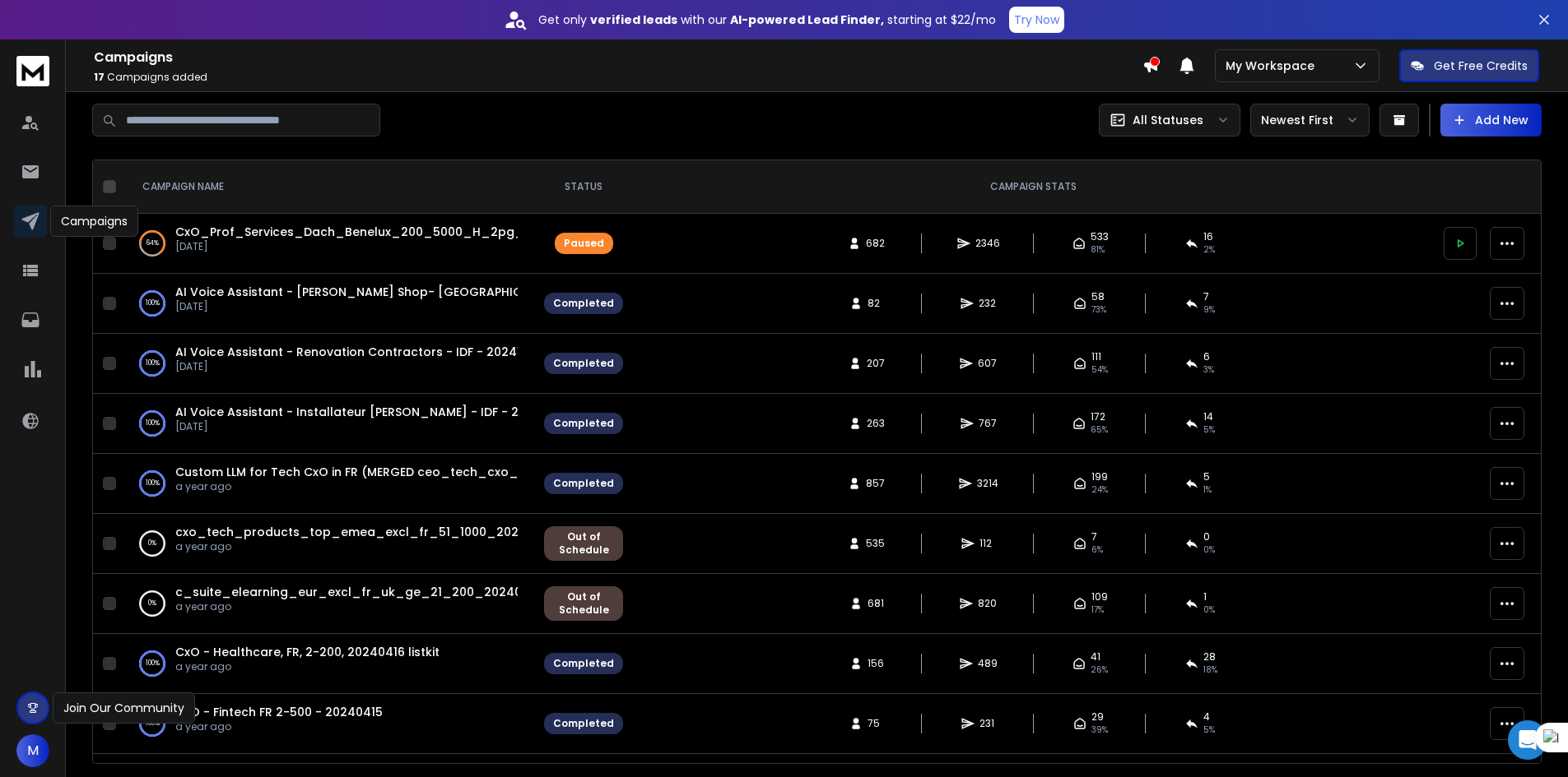
scroll to position [8, 0]
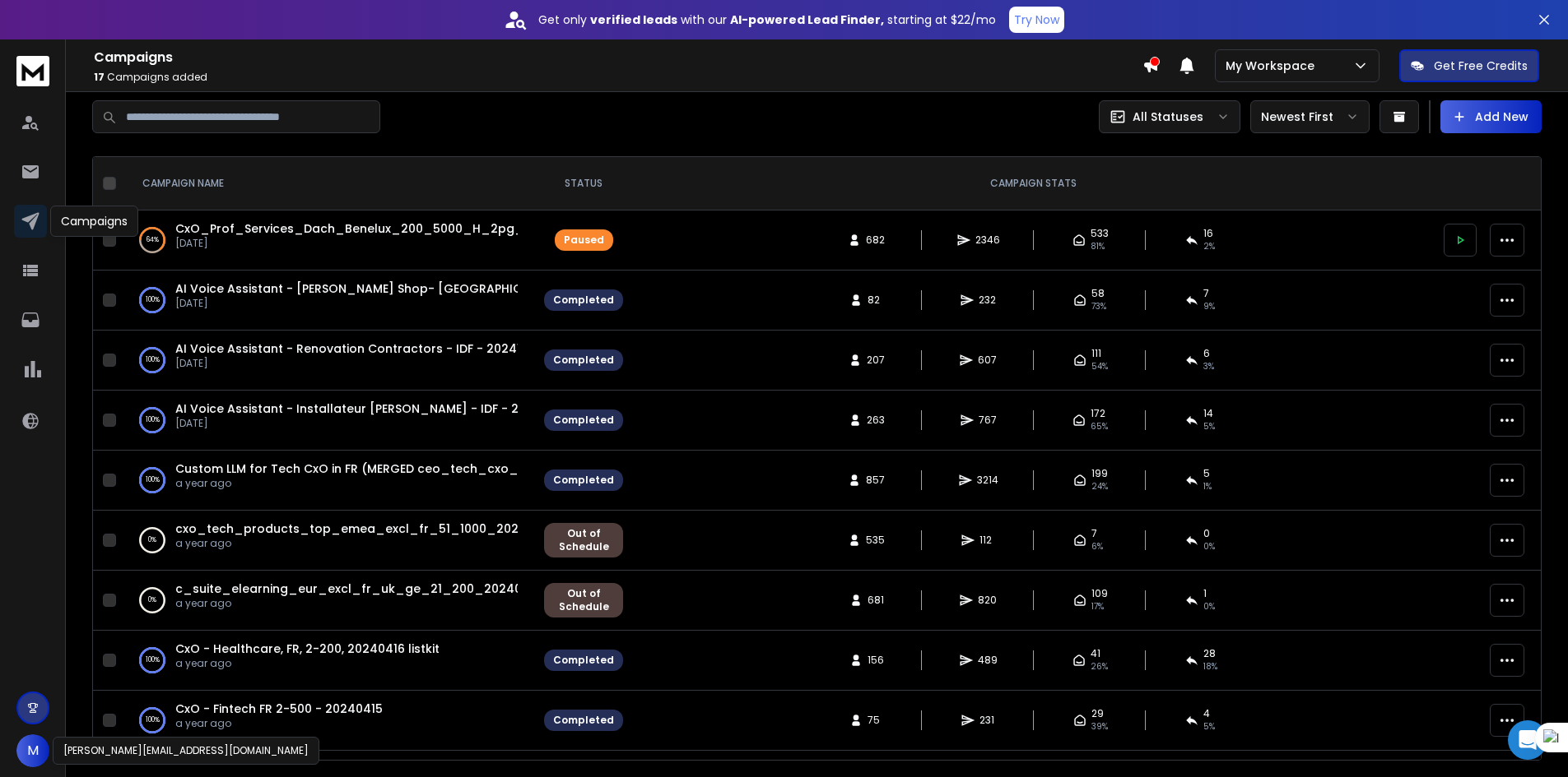
click at [35, 746] on span "M" at bounding box center [32, 751] width 33 height 33
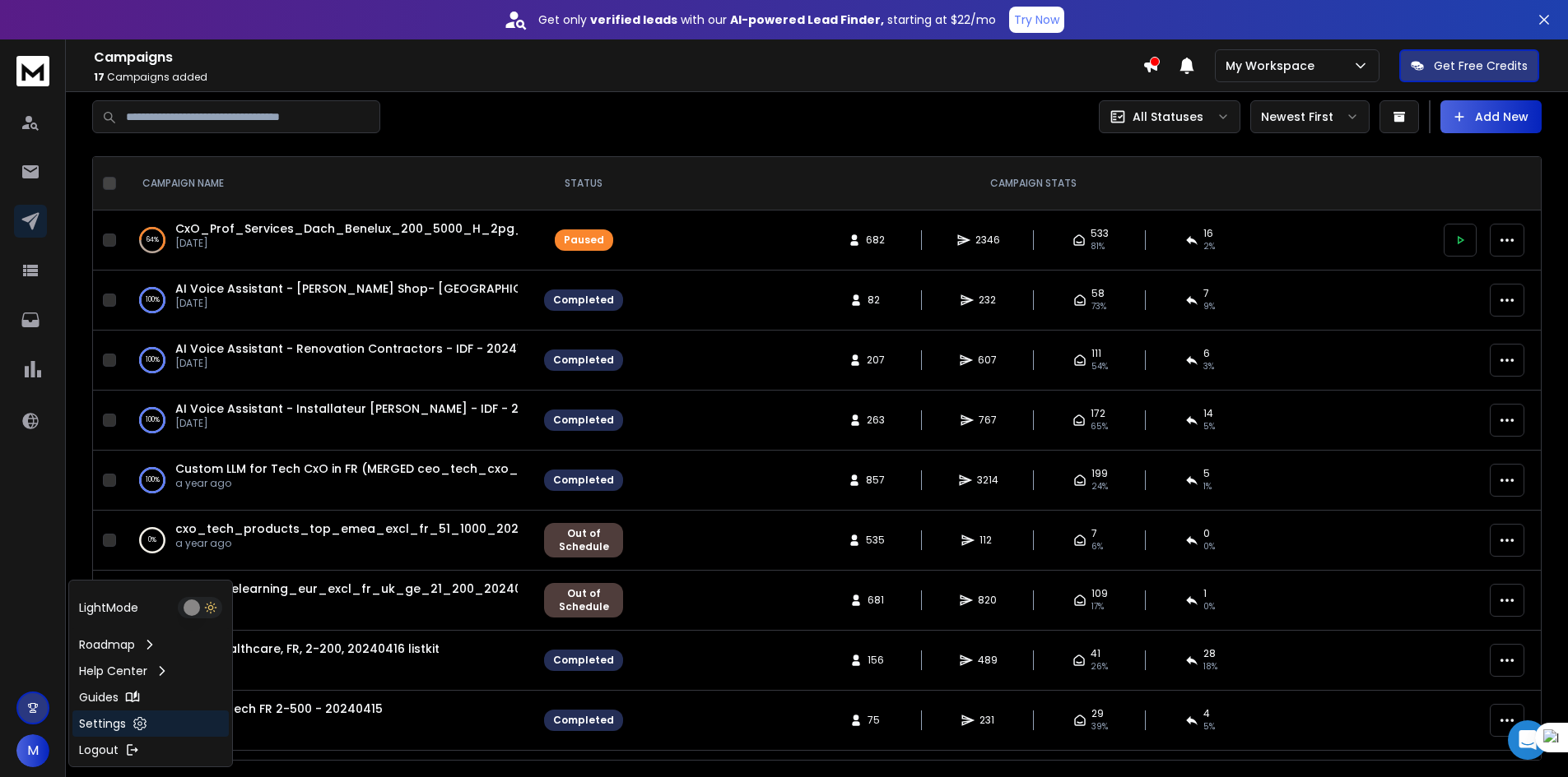
click at [121, 718] on p "Settings" at bounding box center [103, 723] width 47 height 16
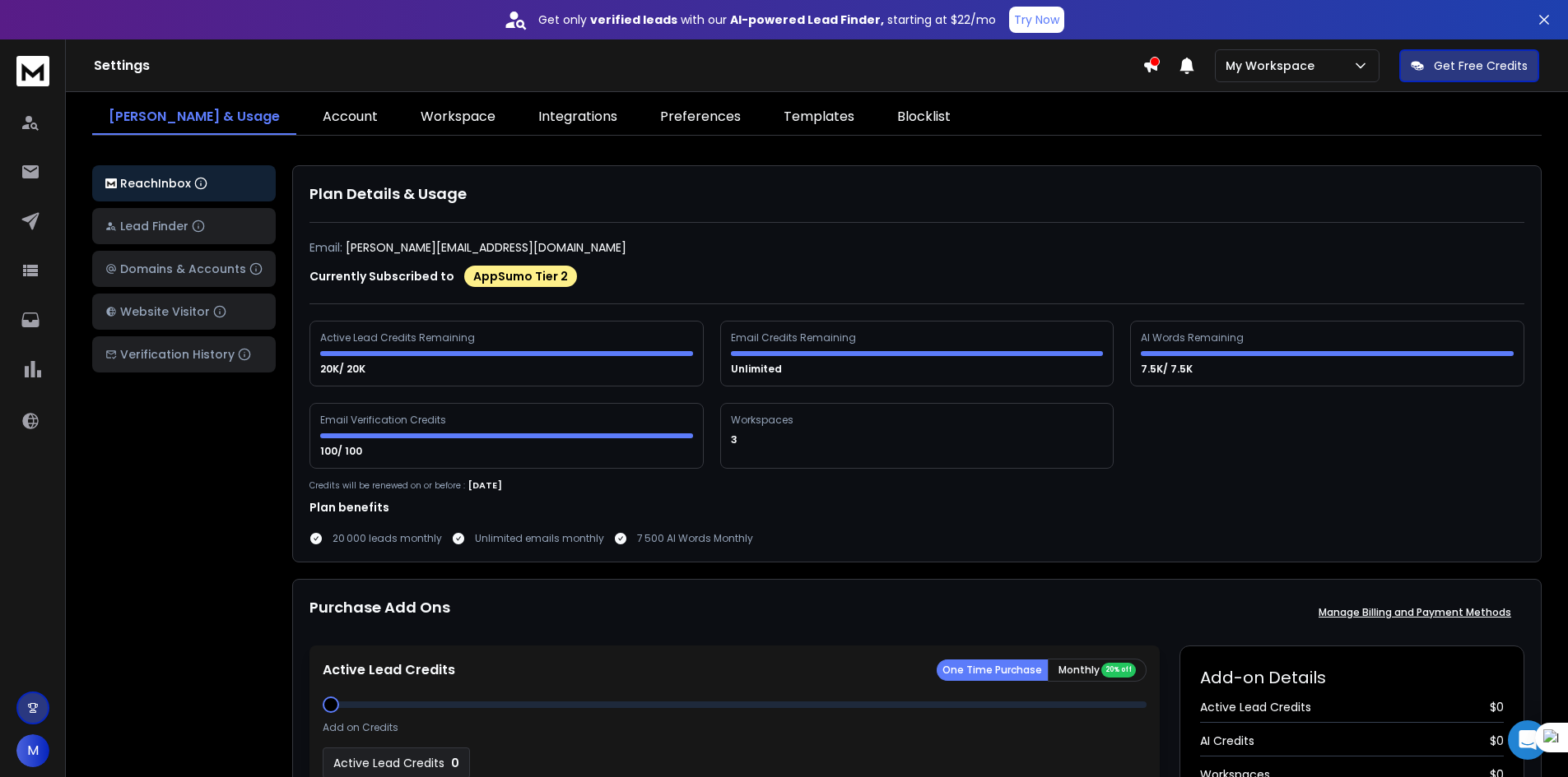
click at [521, 118] on link "Integrations" at bounding box center [577, 117] width 112 height 35
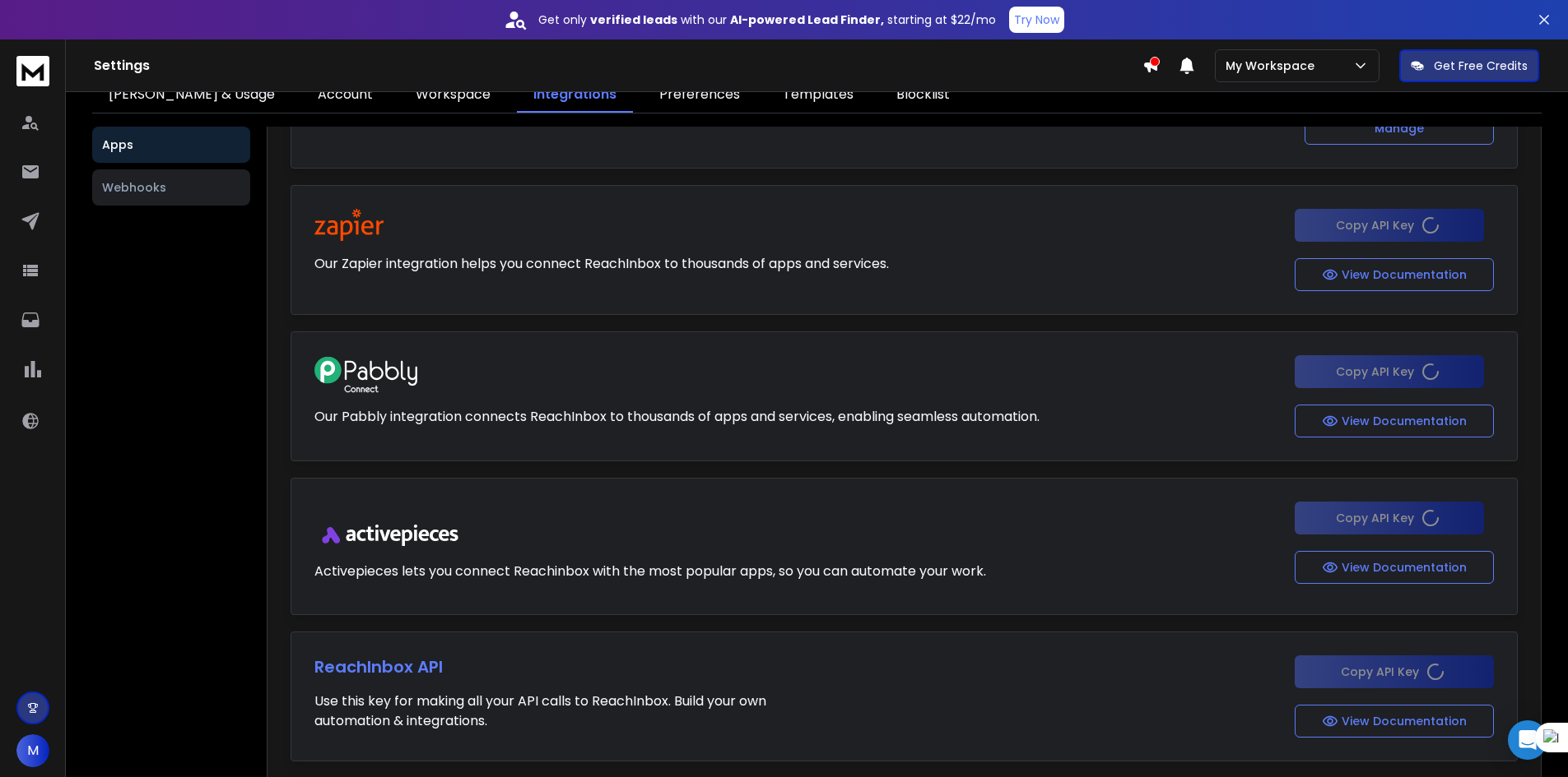
scroll to position [68, 0]
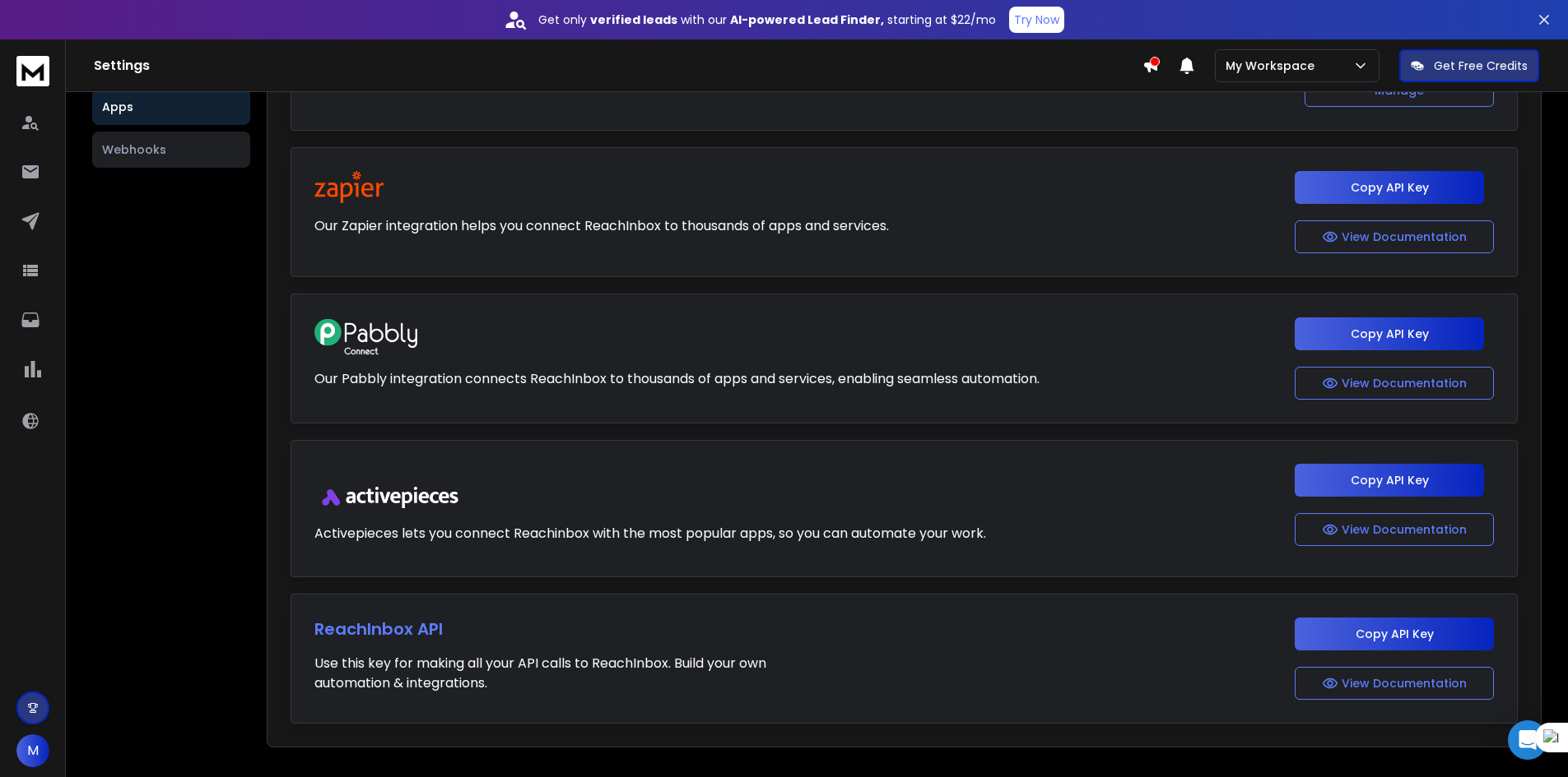
click at [1374, 636] on button "Copy API Key" at bounding box center [1394, 633] width 199 height 33
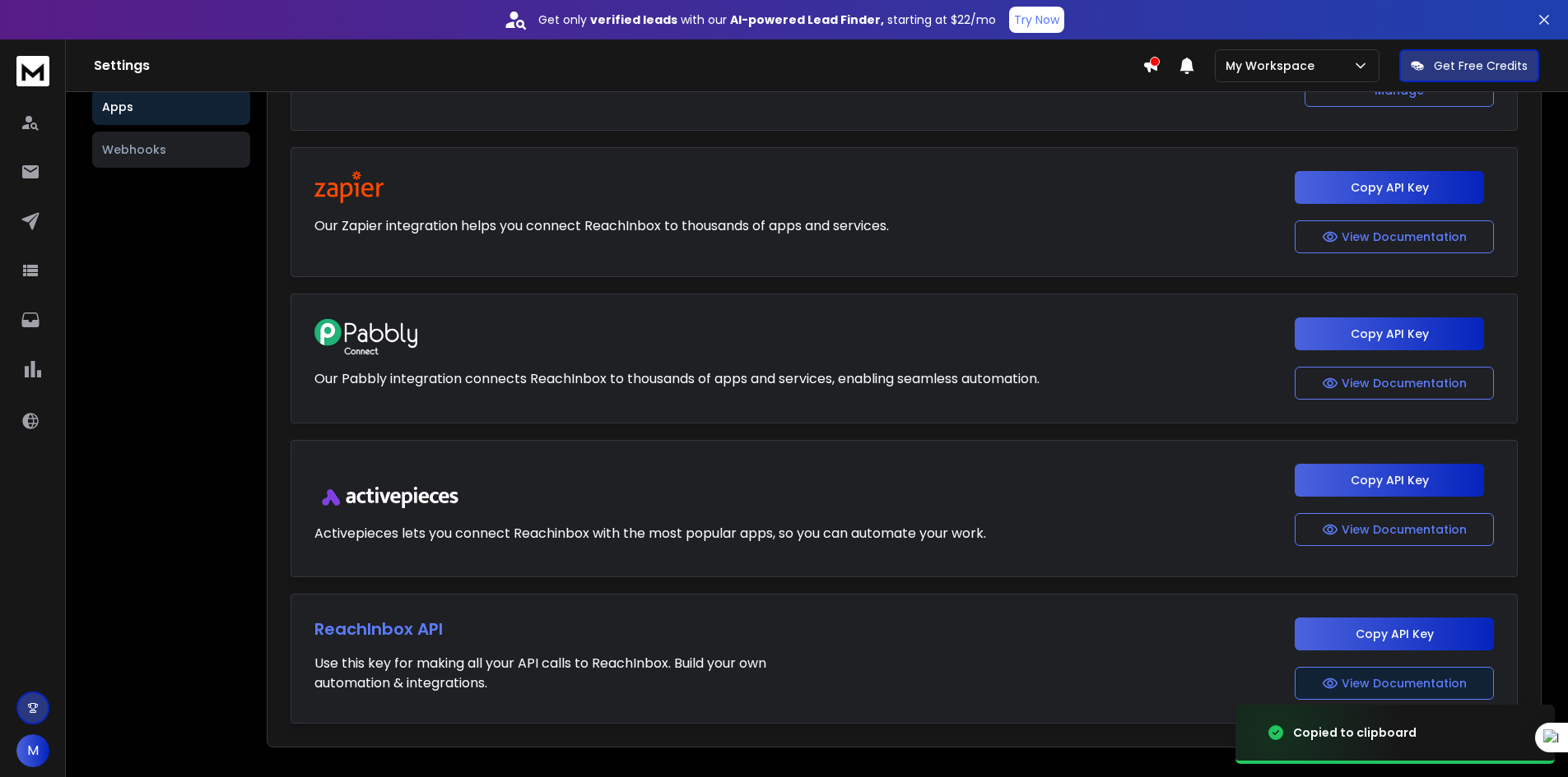
click at [1387, 684] on button "View Documentation" at bounding box center [1394, 684] width 199 height 33
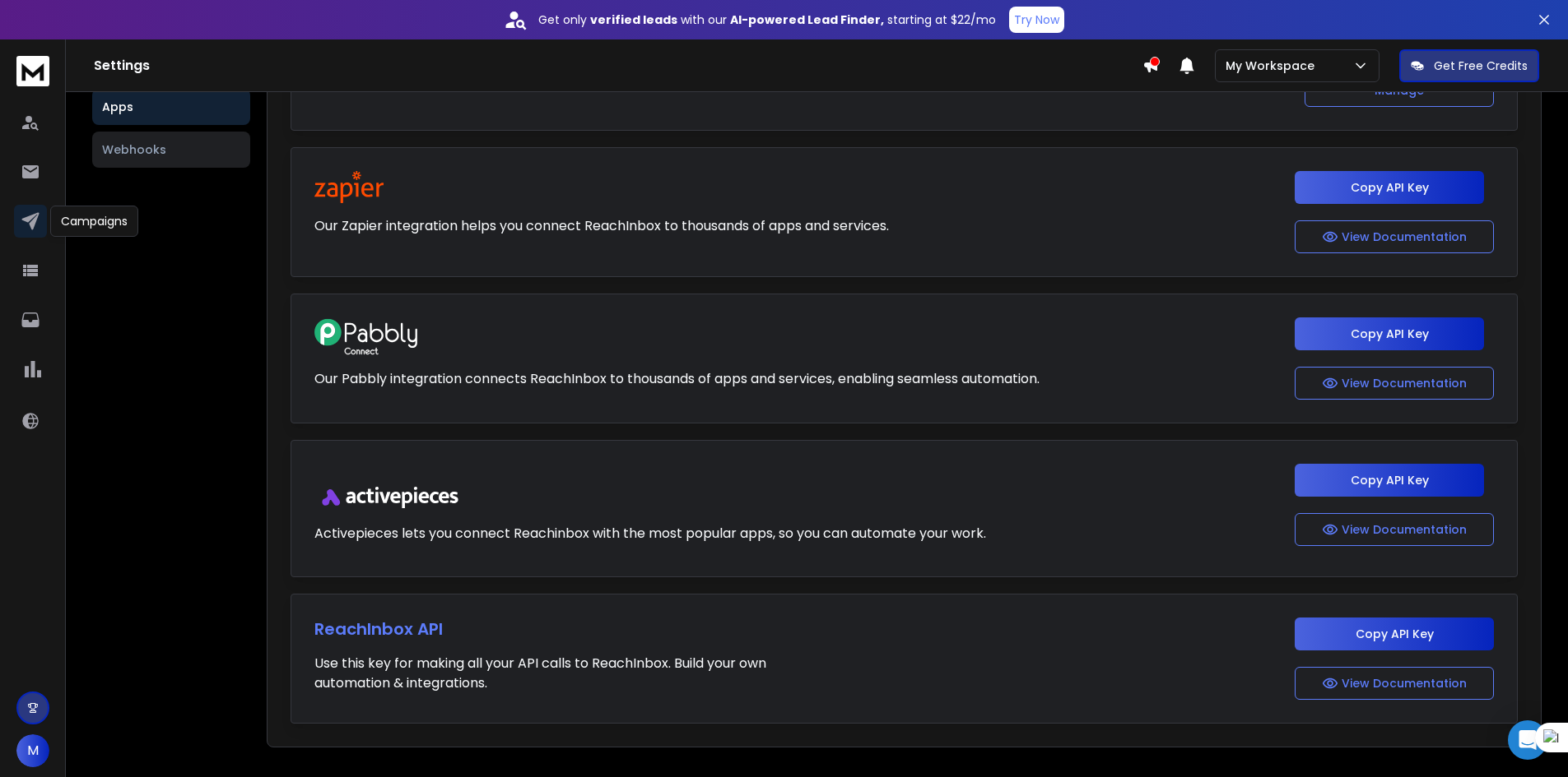
click at [39, 212] on icon at bounding box center [30, 221] width 20 height 20
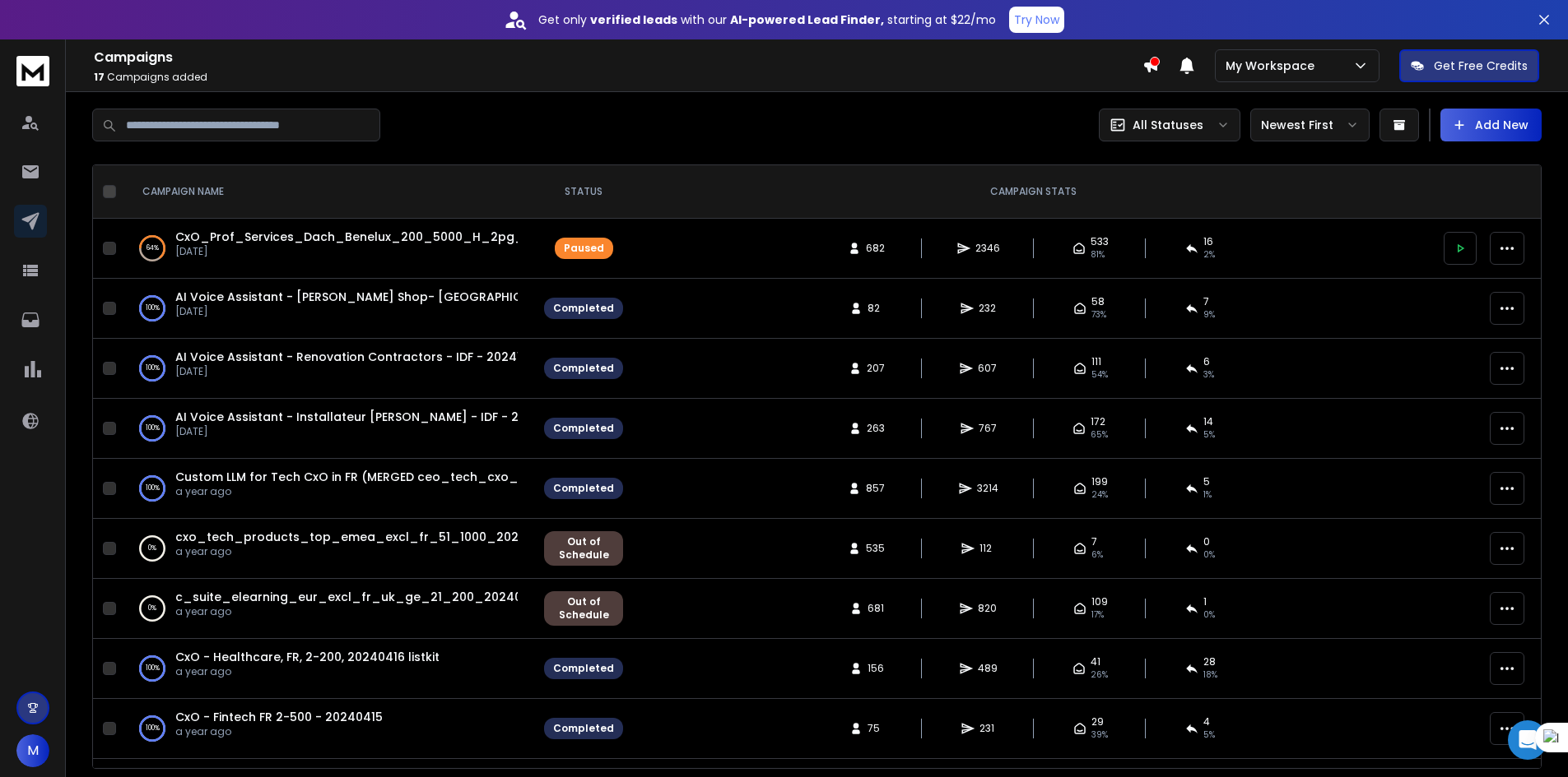
click at [1521, 127] on button "Add New" at bounding box center [1491, 125] width 101 height 33
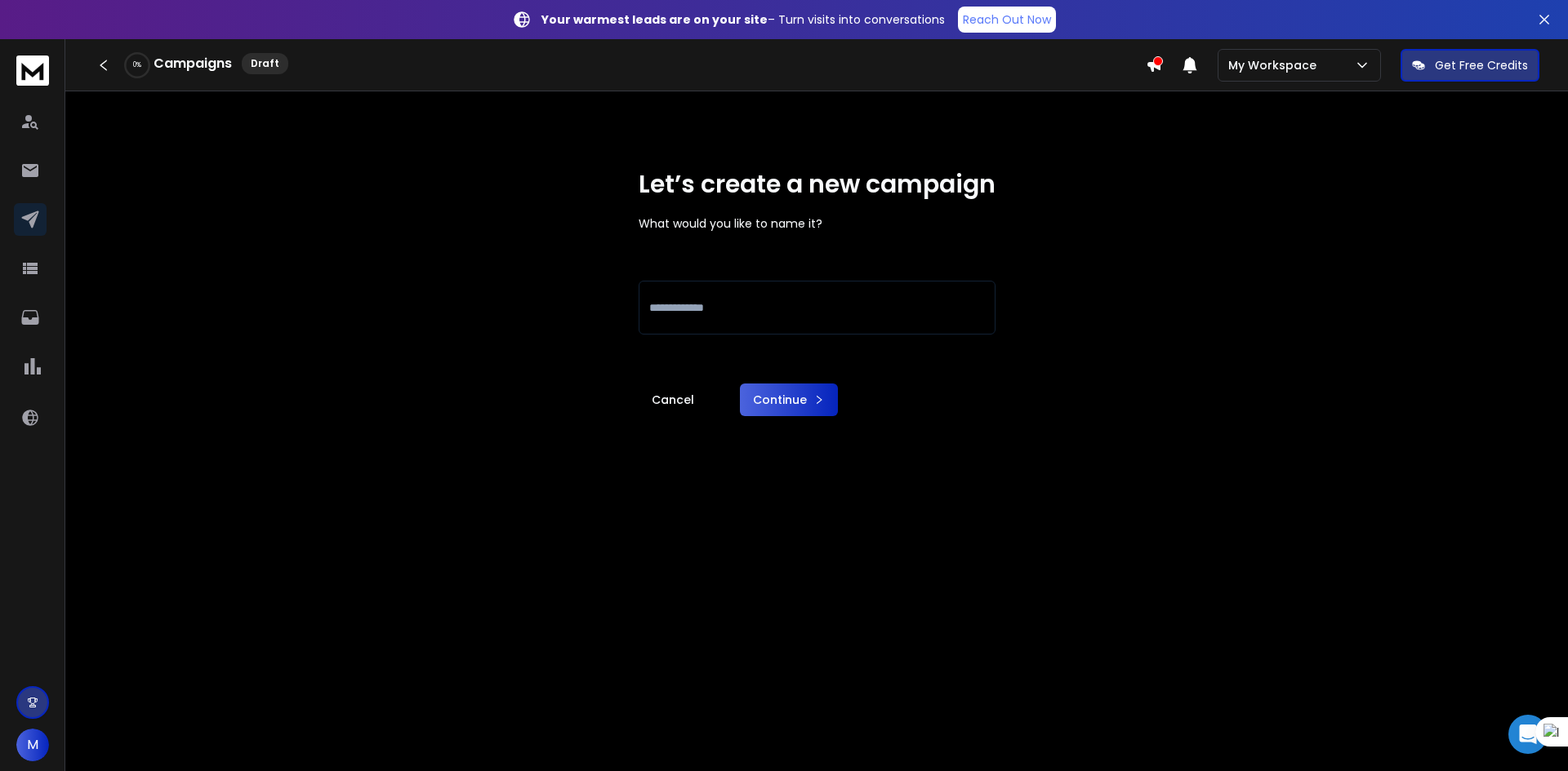
click at [746, 319] on input at bounding box center [816, 308] width 357 height 54
click at [650, 305] on input "**********" at bounding box center [816, 308] width 357 height 54
paste input "*******"
drag, startPoint x: 654, startPoint y: 307, endPoint x: 642, endPoint y: 307, distance: 12.0
click at [642, 307] on input "**********" at bounding box center [816, 308] width 357 height 54
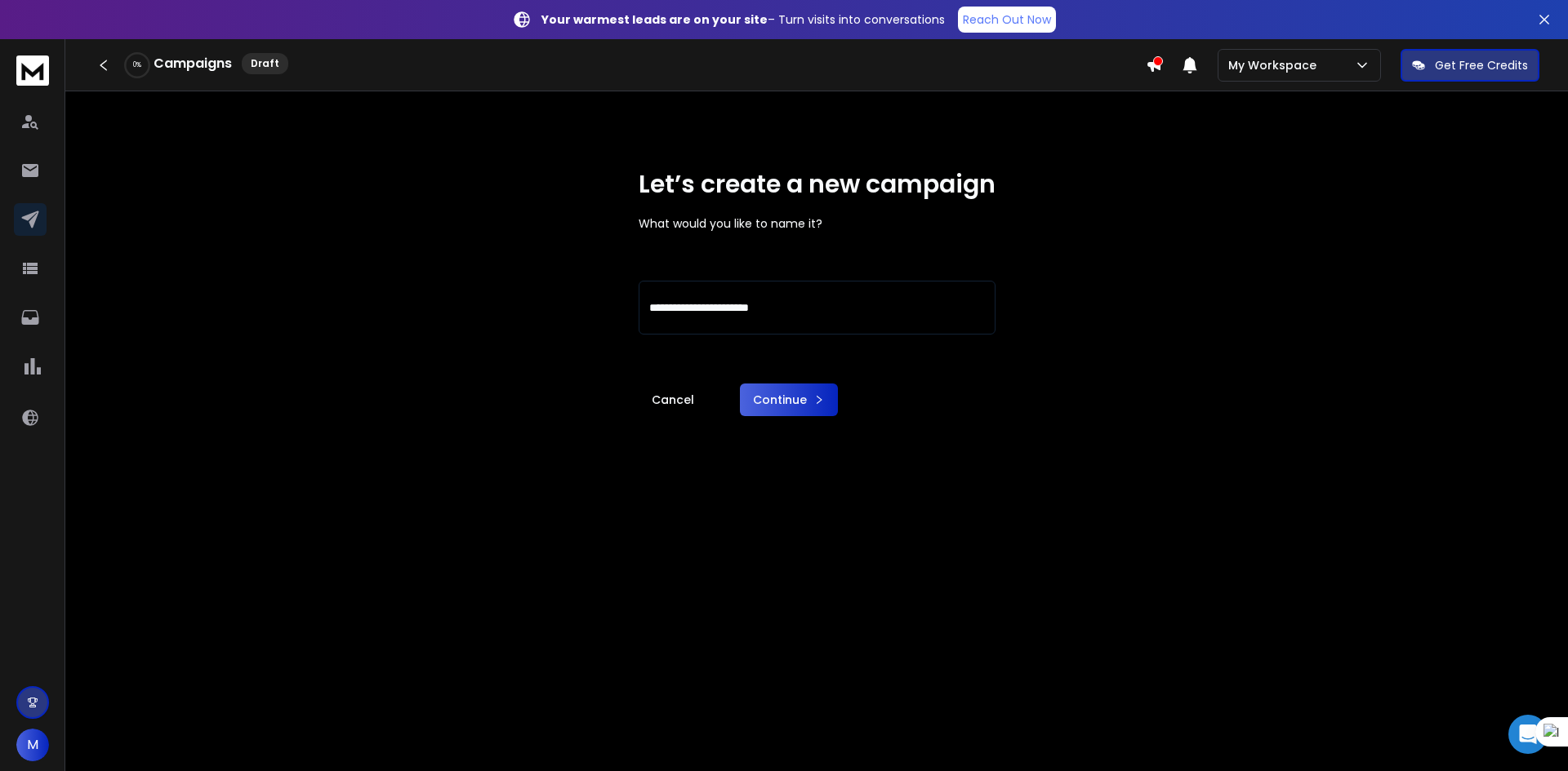
type input "**********"
click at [779, 398] on button "Continue" at bounding box center [788, 400] width 98 height 33
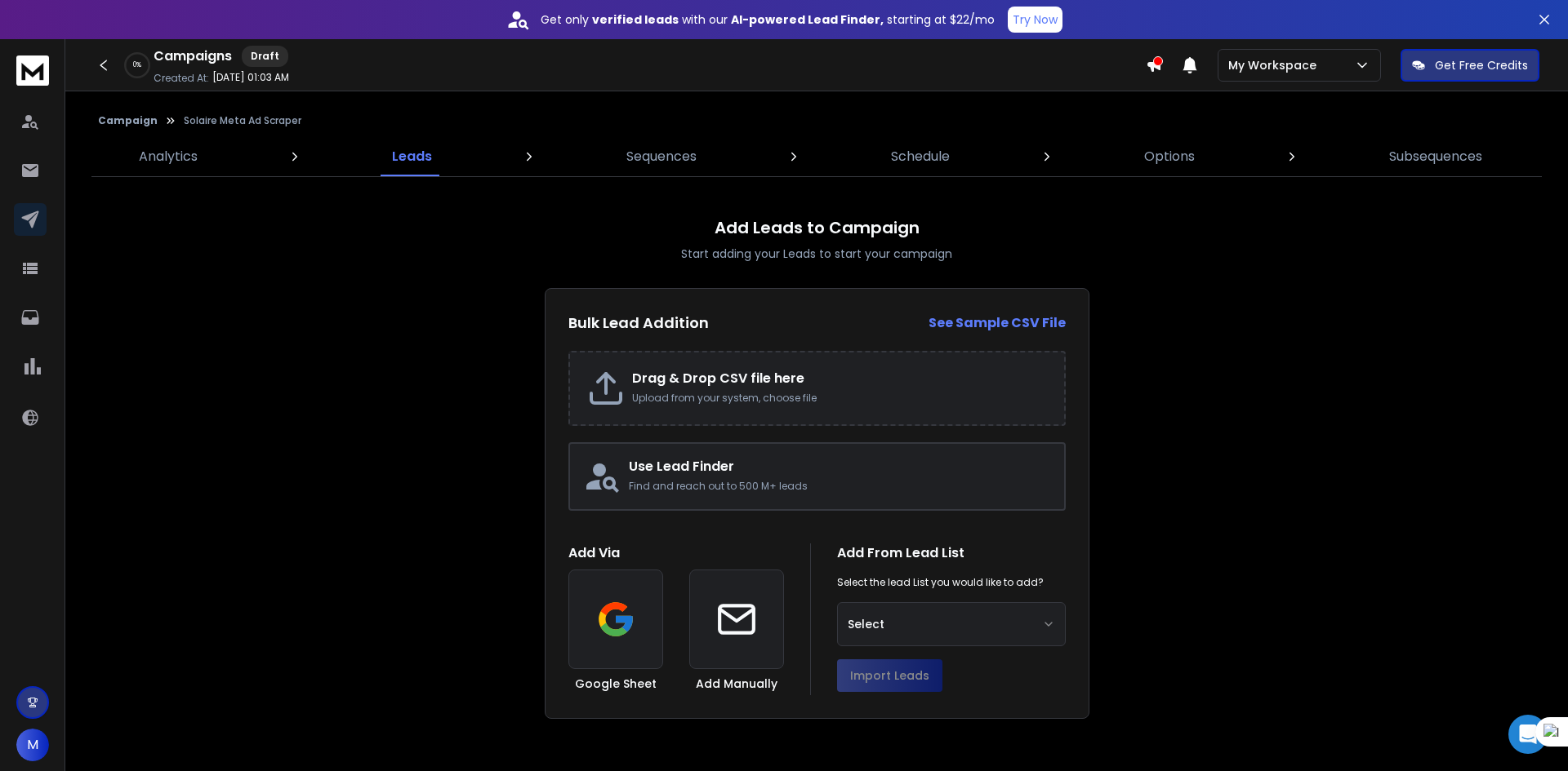
click at [390, 364] on div "Add Leads to Campaign Start adding your Leads to start your campaign Bulk Lead …" at bounding box center [817, 459] width 1438 height 519
click at [31, 745] on span "M" at bounding box center [32, 745] width 33 height 33
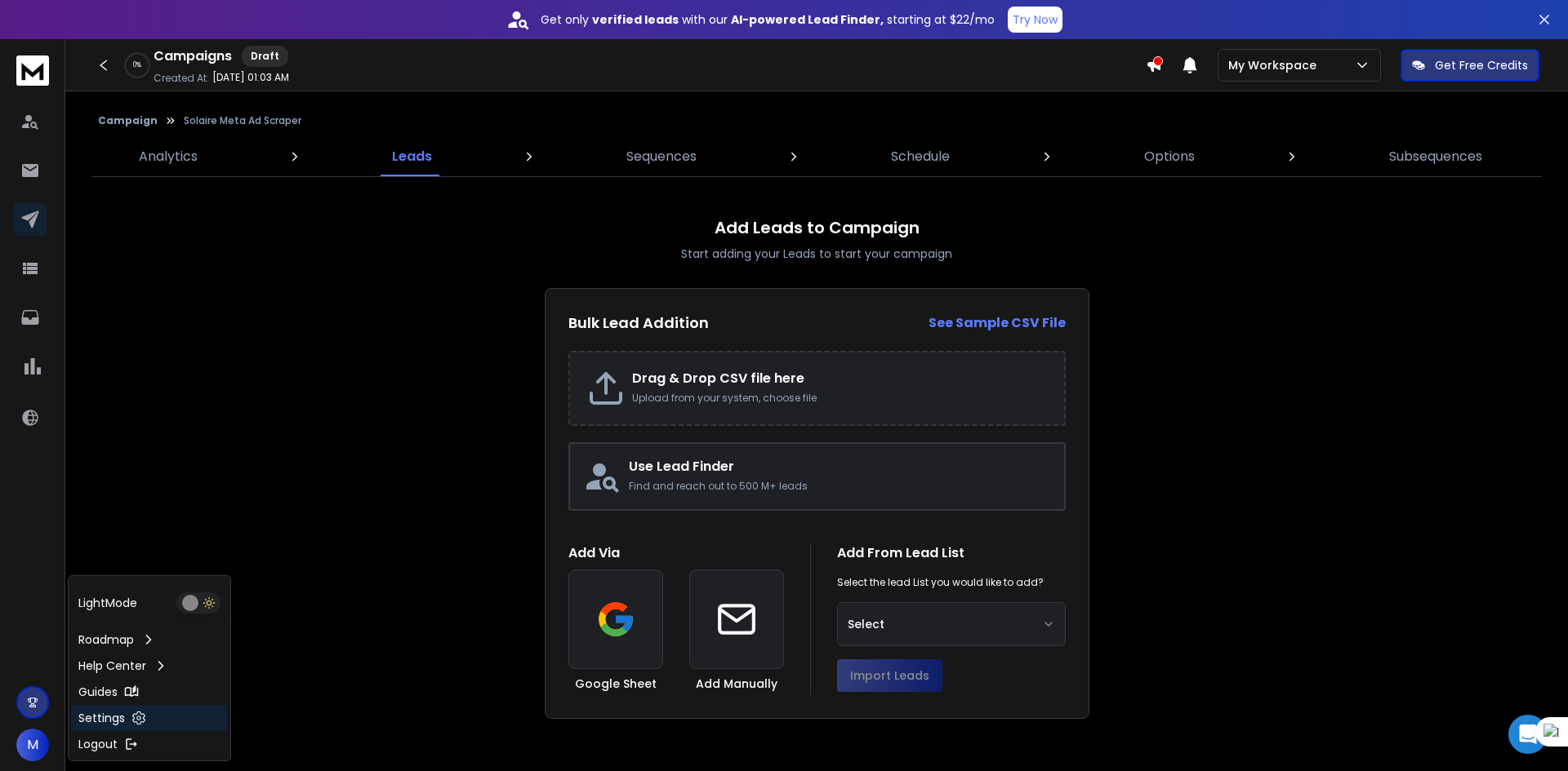
click at [117, 719] on p "Settings" at bounding box center [102, 718] width 47 height 16
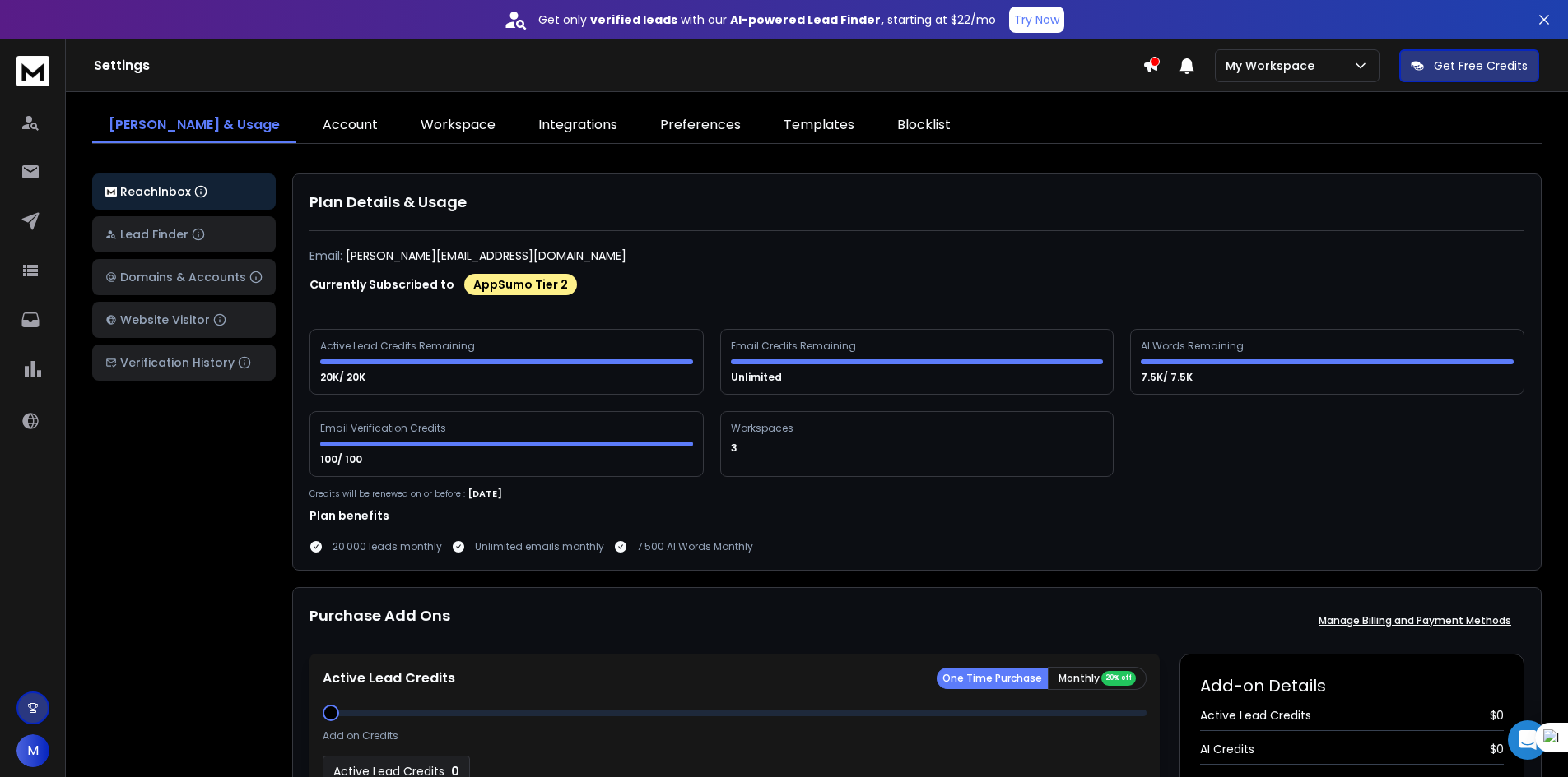
click at [521, 127] on link "Integrations" at bounding box center [577, 126] width 112 height 35
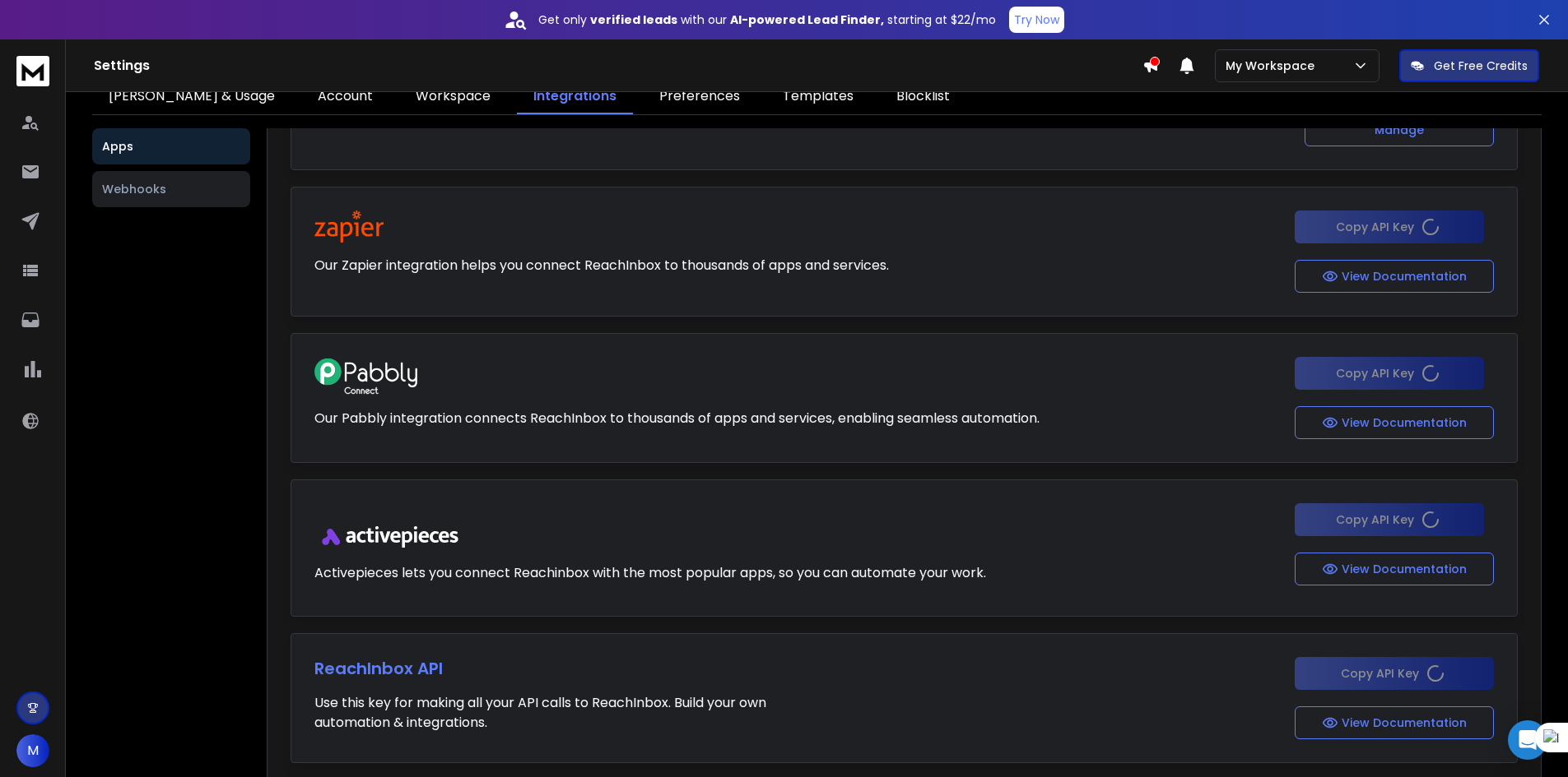
scroll to position [68, 0]
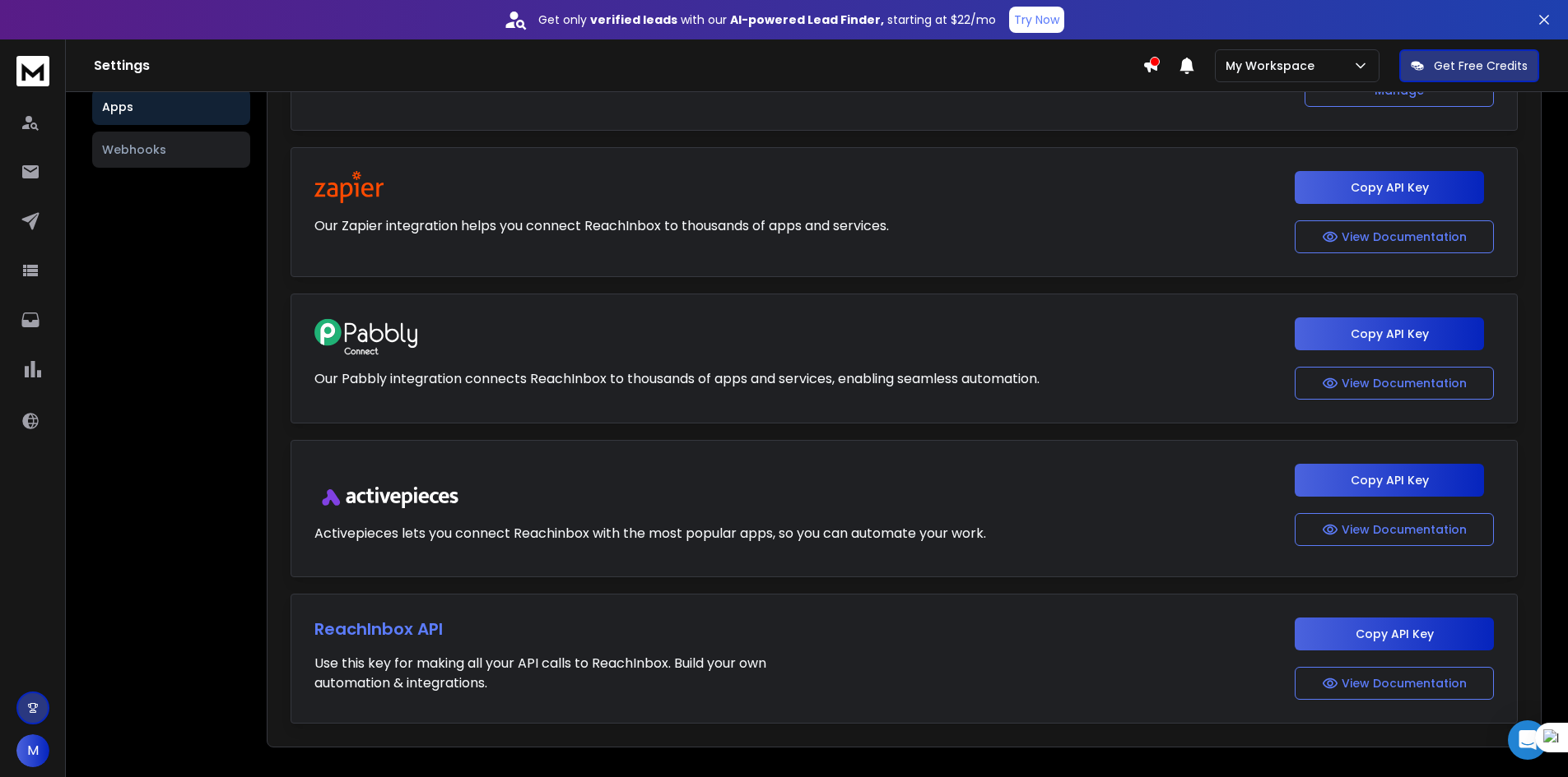
click at [1351, 633] on button "Copy API Key" at bounding box center [1394, 633] width 199 height 33
click at [31, 215] on icon at bounding box center [30, 221] width 17 height 17
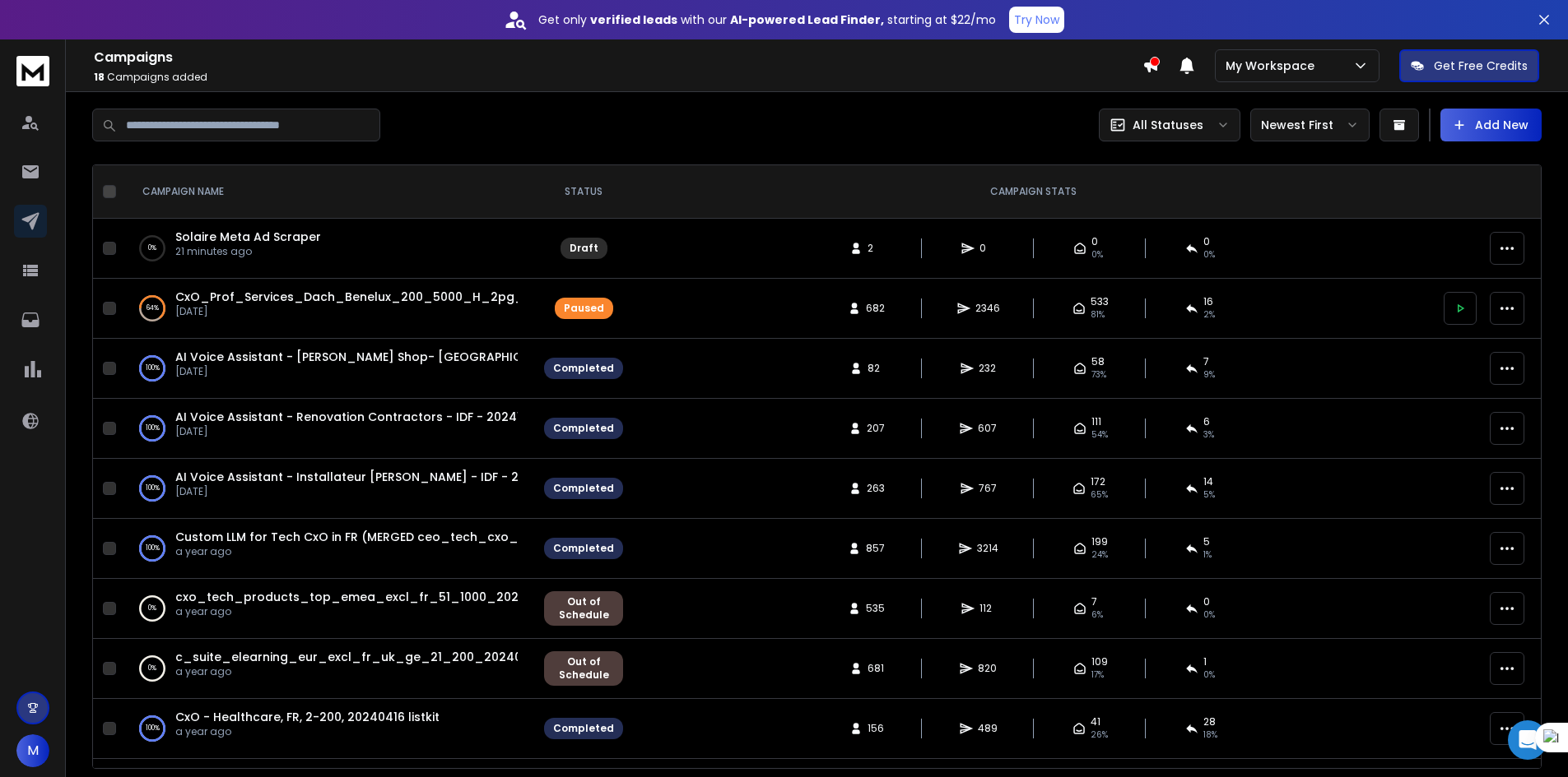
click at [267, 239] on span "Solaire Meta Ad Scraper" at bounding box center [248, 236] width 145 height 16
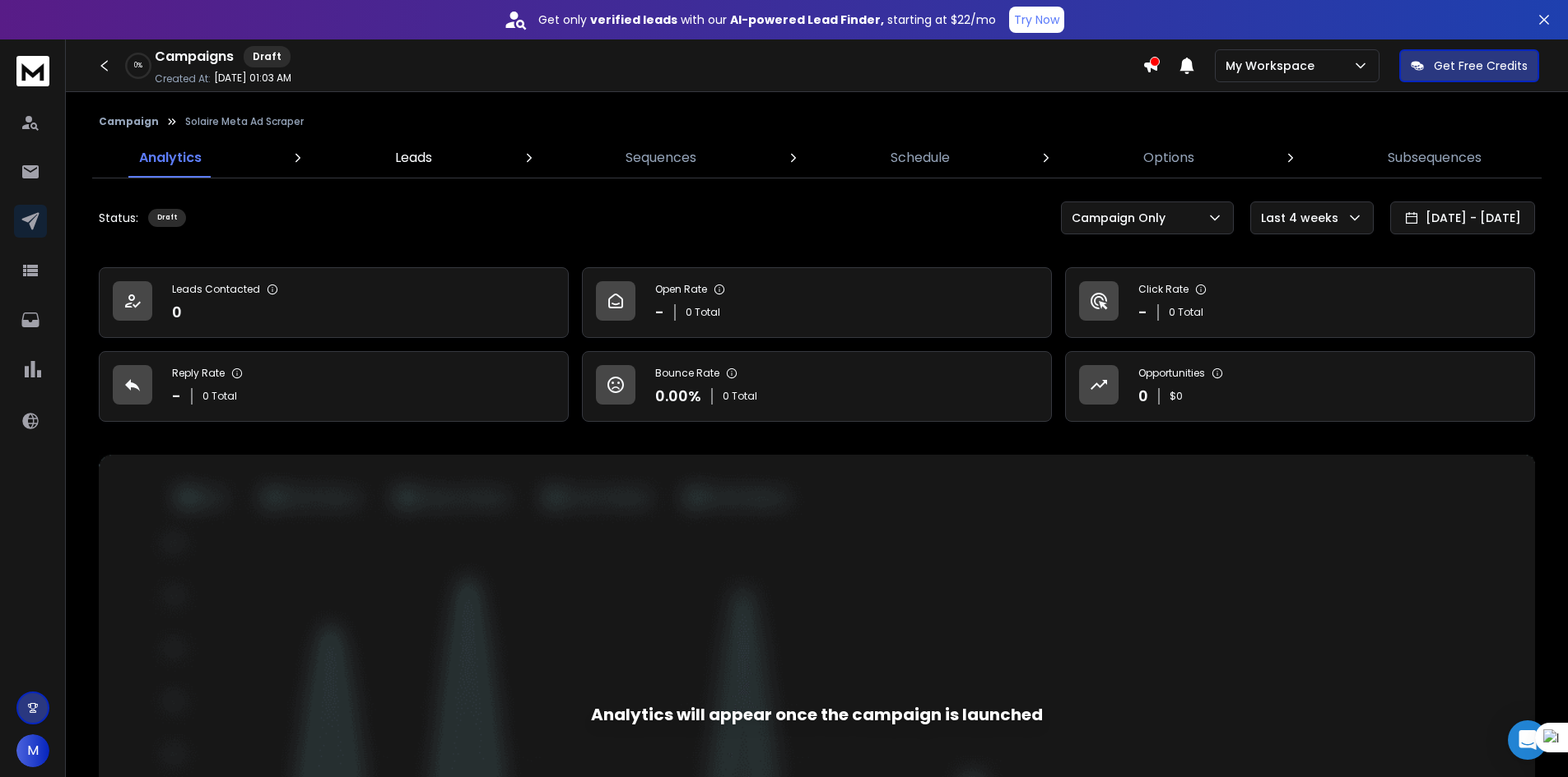
click at [417, 157] on p "Leads" at bounding box center [413, 158] width 37 height 20
